Goal: Task Accomplishment & Management: Manage account settings

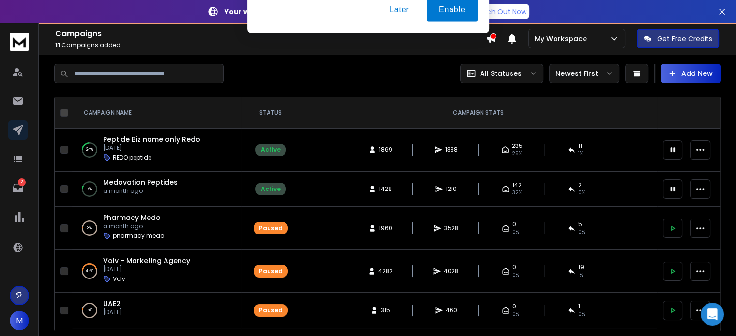
click at [404, 63] on button "Later" at bounding box center [399, 62] width 44 height 24
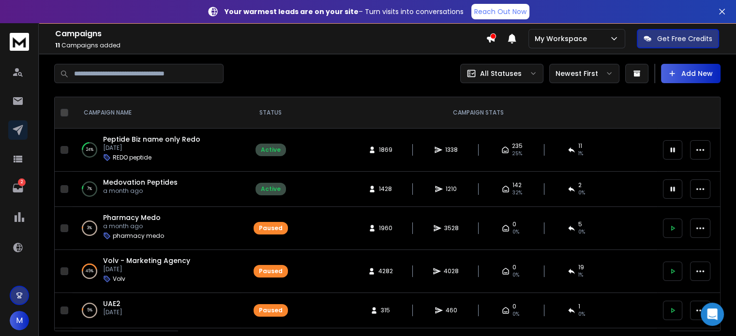
click at [493, 112] on th "CAMPAIGN STATS" at bounding box center [477, 112] width 357 height 31
drag, startPoint x: 493, startPoint y: 112, endPoint x: 266, endPoint y: 116, distance: 227.4
click at [266, 116] on tr "CAMPAIGN NAME STATUS CAMPAIGN STATS" at bounding box center [387, 112] width 665 height 31
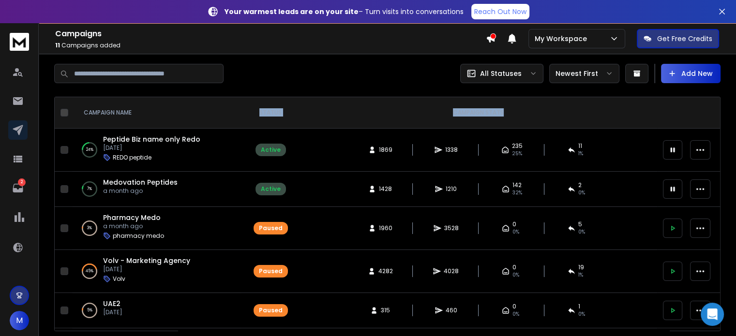
click at [266, 116] on th "STATUS" at bounding box center [270, 112] width 58 height 31
click at [155, 138] on span "Peptide Biz name only Redo" at bounding box center [151, 139] width 97 height 10
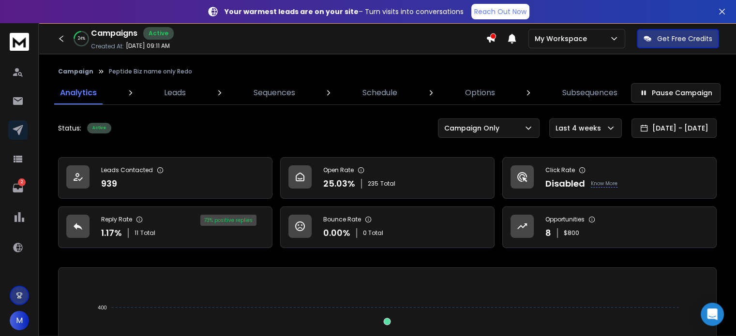
click at [58, 40] on icon at bounding box center [61, 38] width 9 height 9
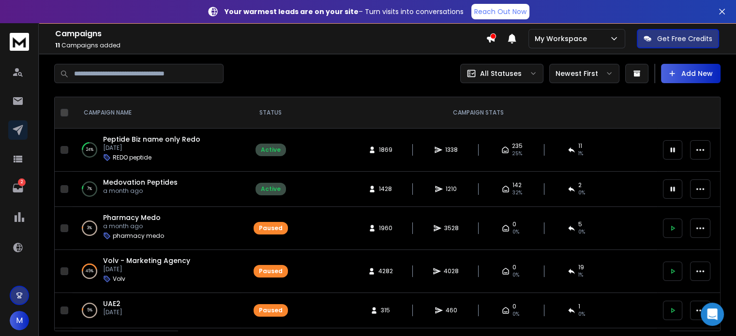
click at [272, 114] on th "STATUS" at bounding box center [270, 112] width 58 height 31
drag, startPoint x: 272, startPoint y: 114, endPoint x: 111, endPoint y: 113, distance: 160.6
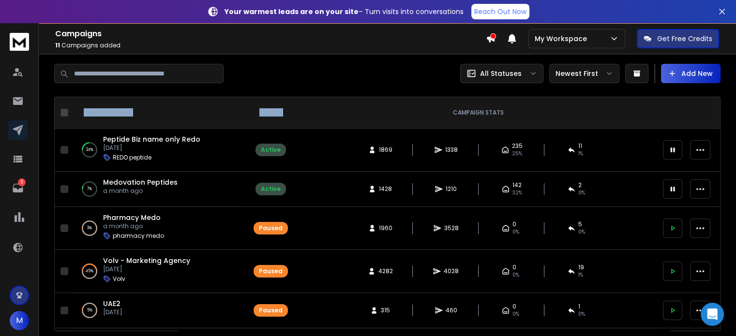
click at [111, 113] on tr "CAMPAIGN NAME STATUS CAMPAIGN STATS" at bounding box center [387, 112] width 665 height 31
click at [111, 113] on th "CAMPAIGN NAME" at bounding box center [156, 112] width 169 height 31
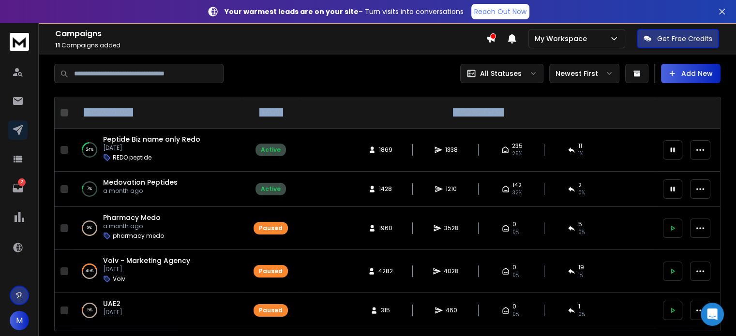
drag, startPoint x: 111, startPoint y: 113, endPoint x: 353, endPoint y: 114, distance: 241.9
click at [353, 114] on tr "CAMPAIGN NAME STATUS CAMPAIGN STATS" at bounding box center [387, 112] width 665 height 31
click at [461, 113] on th "CAMPAIGN STATS" at bounding box center [477, 112] width 357 height 31
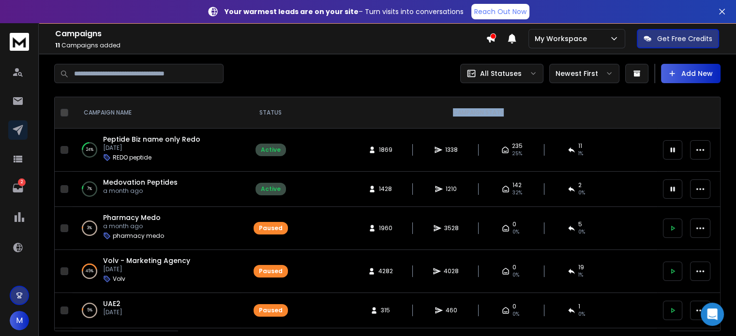
click at [461, 113] on th "CAMPAIGN STATS" at bounding box center [477, 112] width 357 height 31
drag, startPoint x: 461, startPoint y: 113, endPoint x: 232, endPoint y: 112, distance: 229.3
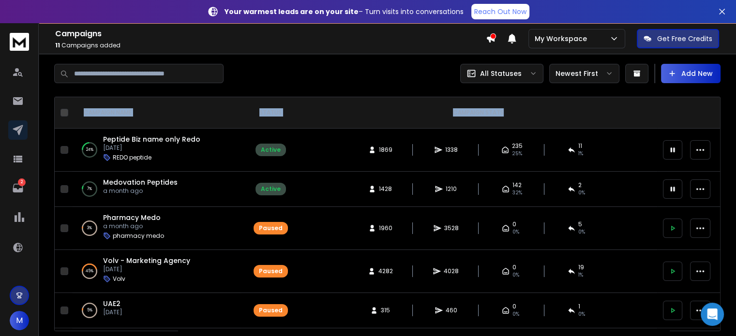
click at [232, 112] on tr "CAMPAIGN NAME STATUS CAMPAIGN STATS" at bounding box center [387, 112] width 665 height 31
click at [107, 109] on th "CAMPAIGN NAME" at bounding box center [156, 112] width 169 height 31
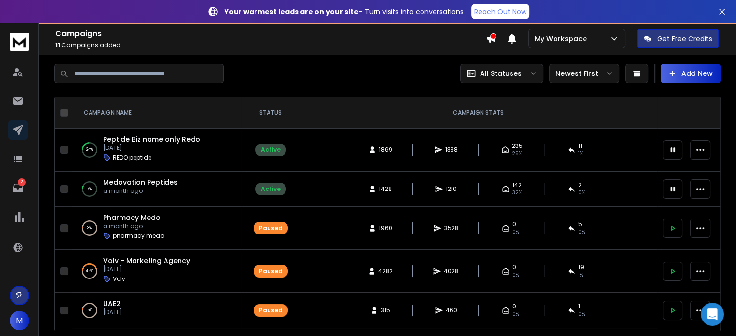
click at [470, 118] on th "CAMPAIGN STATS" at bounding box center [477, 112] width 357 height 31
click at [677, 79] on button "Add New" at bounding box center [691, 73] width 60 height 19
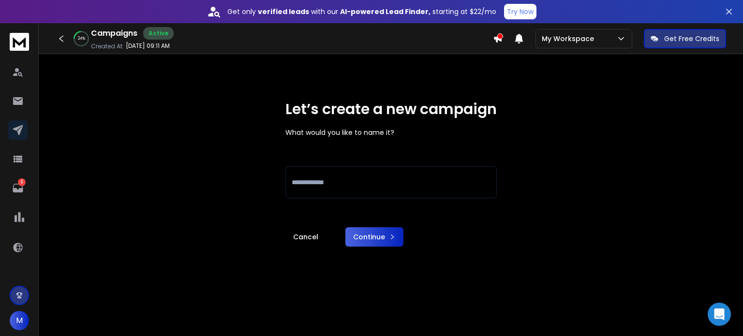
click at [290, 232] on link "Cancel" at bounding box center [305, 236] width 41 height 19
